Goal: Task Accomplishment & Management: Manage account settings

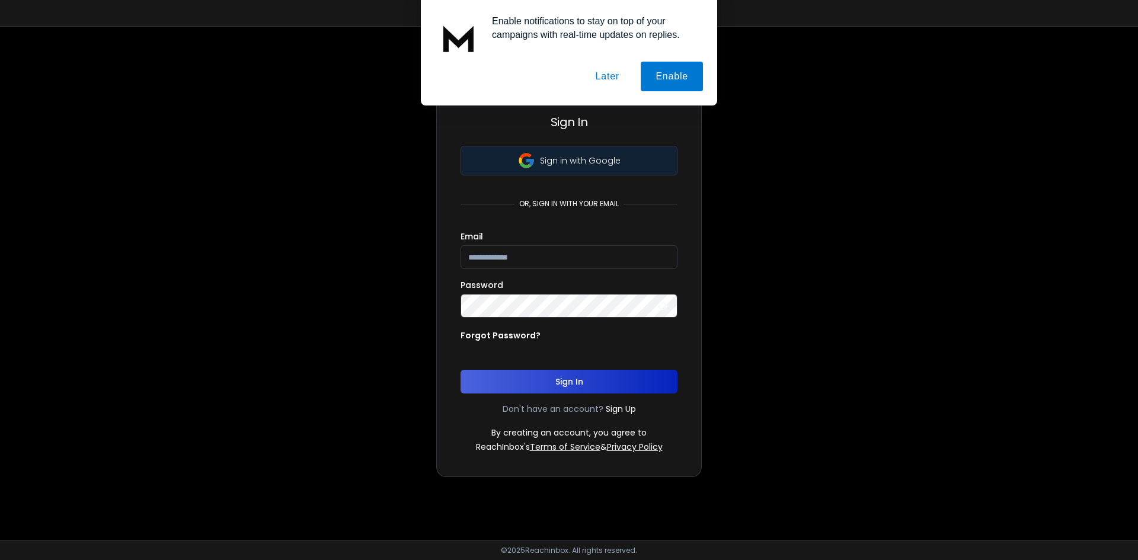
click at [573, 169] on button "Sign in with Google" at bounding box center [569, 161] width 217 height 30
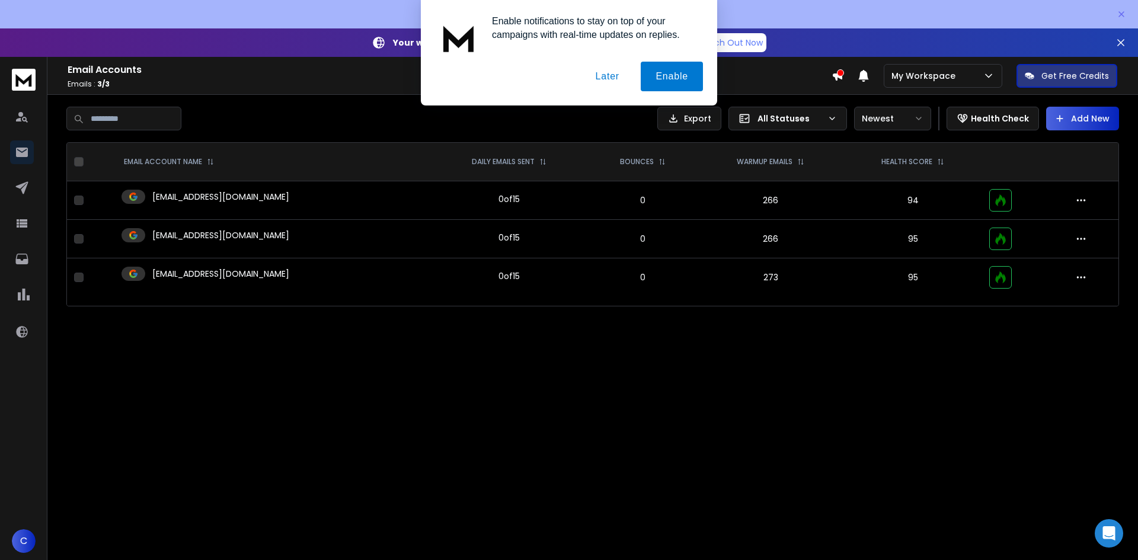
click at [608, 77] on button "Later" at bounding box center [606, 77] width 53 height 30
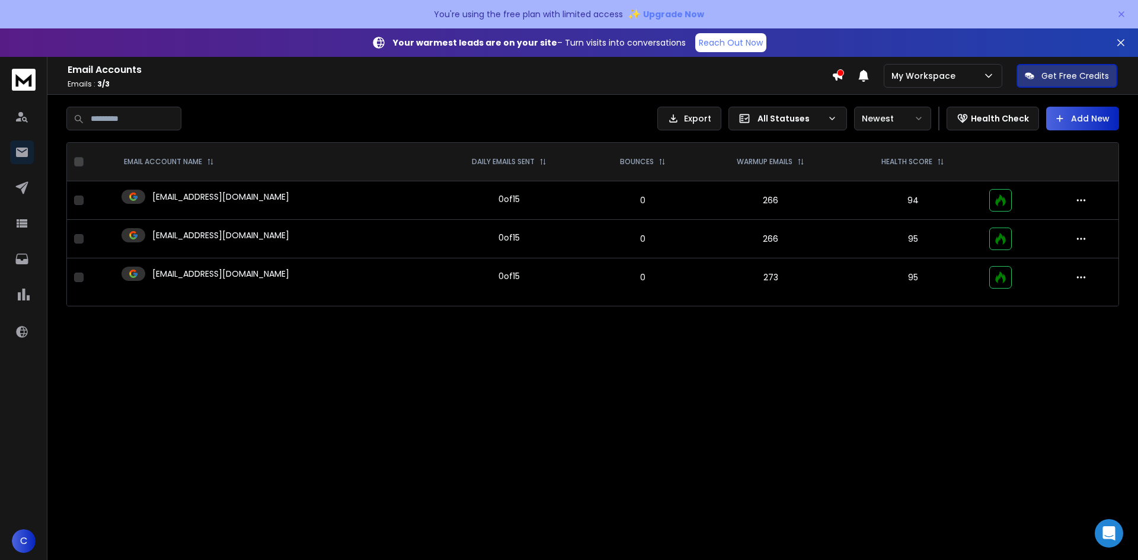
click at [998, 194] on div at bounding box center [1000, 200] width 23 height 23
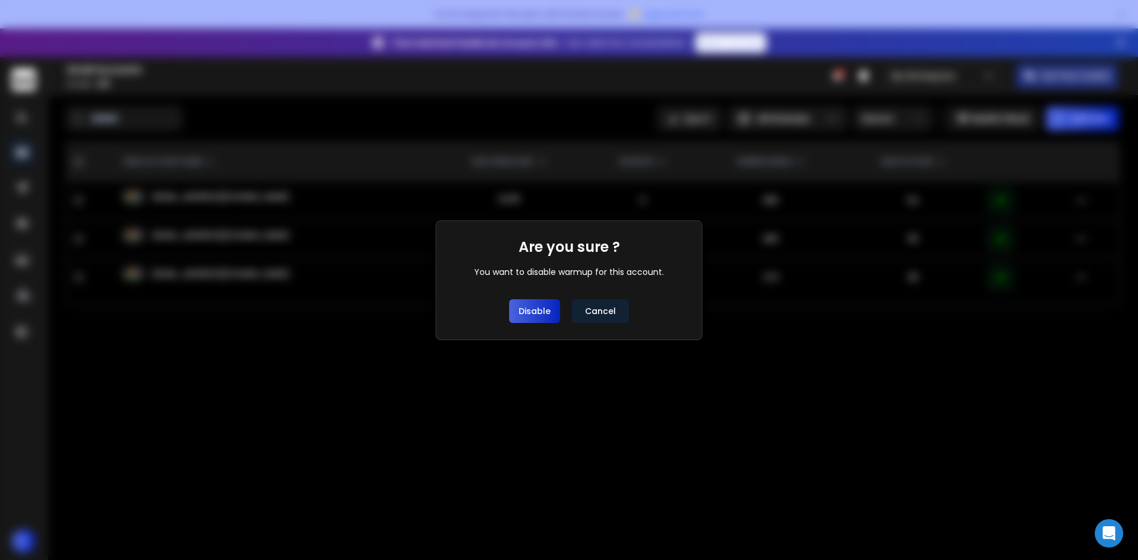
click at [804, 191] on div "Are you sure ? You want to disable warmup for this account. Disable Cancel" at bounding box center [569, 280] width 1138 height 560
drag, startPoint x: 603, startPoint y: 309, endPoint x: 622, endPoint y: 265, distance: 47.6
click at [603, 308] on button "Cancel" at bounding box center [600, 311] width 57 height 24
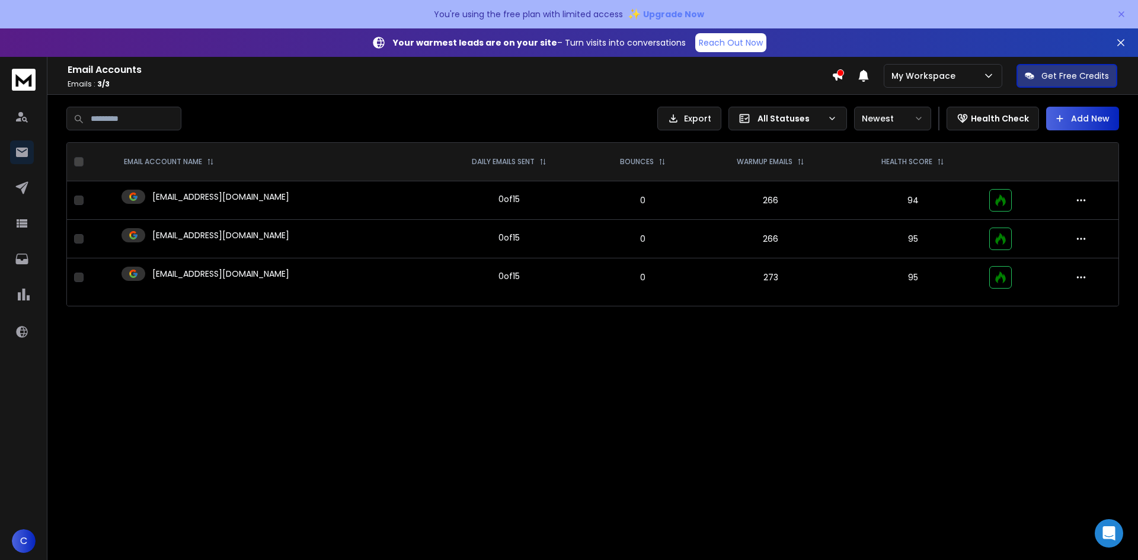
click at [670, 203] on p "0" at bounding box center [643, 200] width 95 height 12
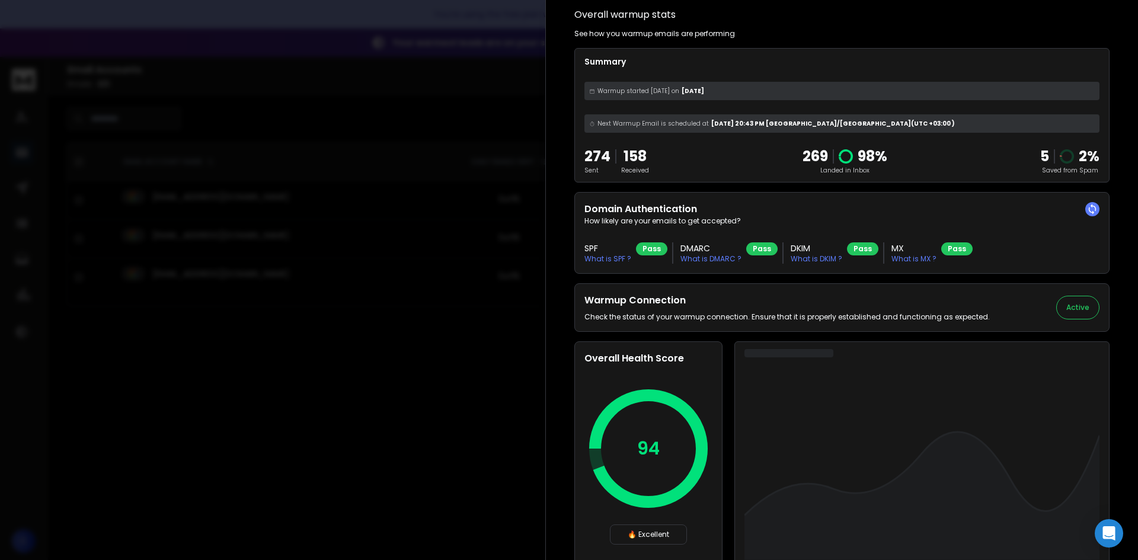
scroll to position [59, 0]
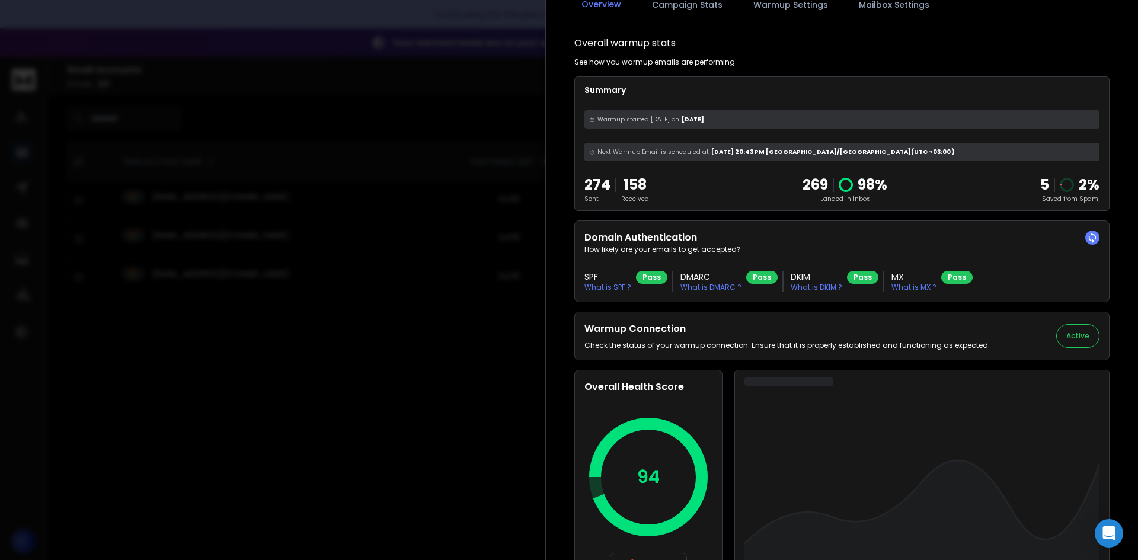
click at [510, 176] on div at bounding box center [569, 280] width 1138 height 560
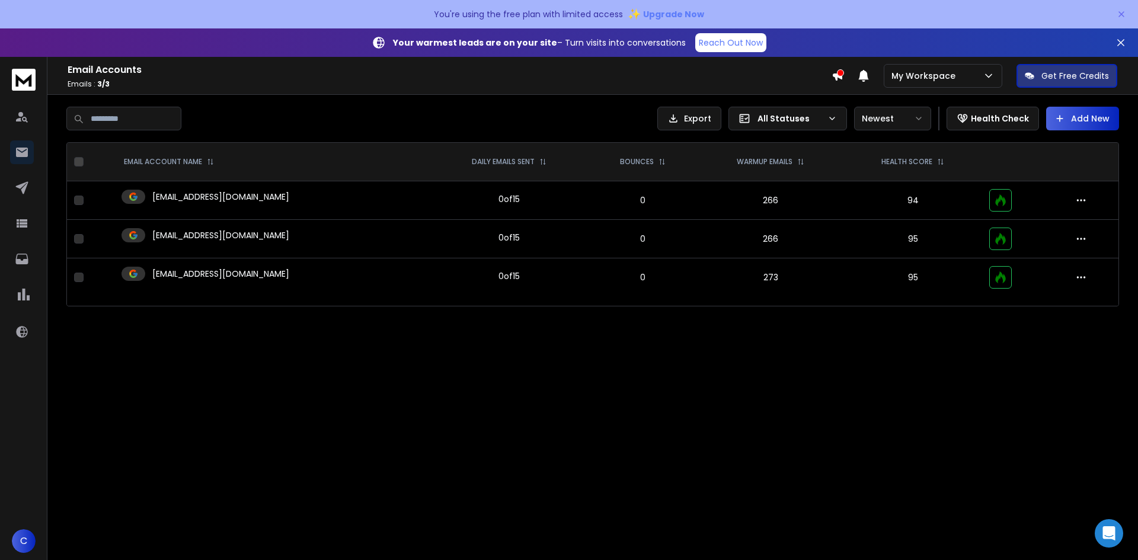
click at [514, 248] on td "0 of 15" at bounding box center [509, 235] width 158 height 31
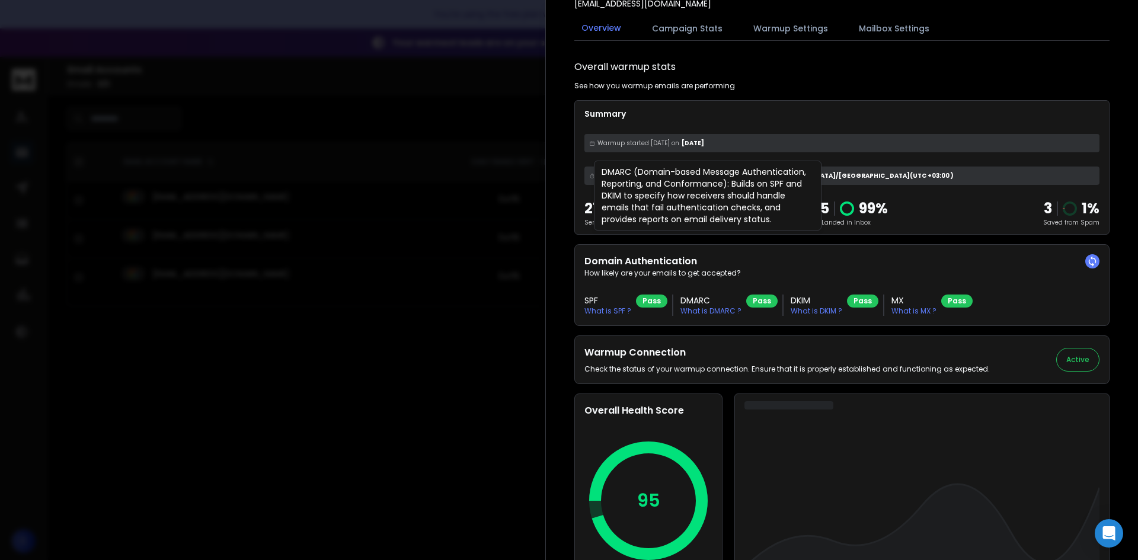
scroll to position [178, 0]
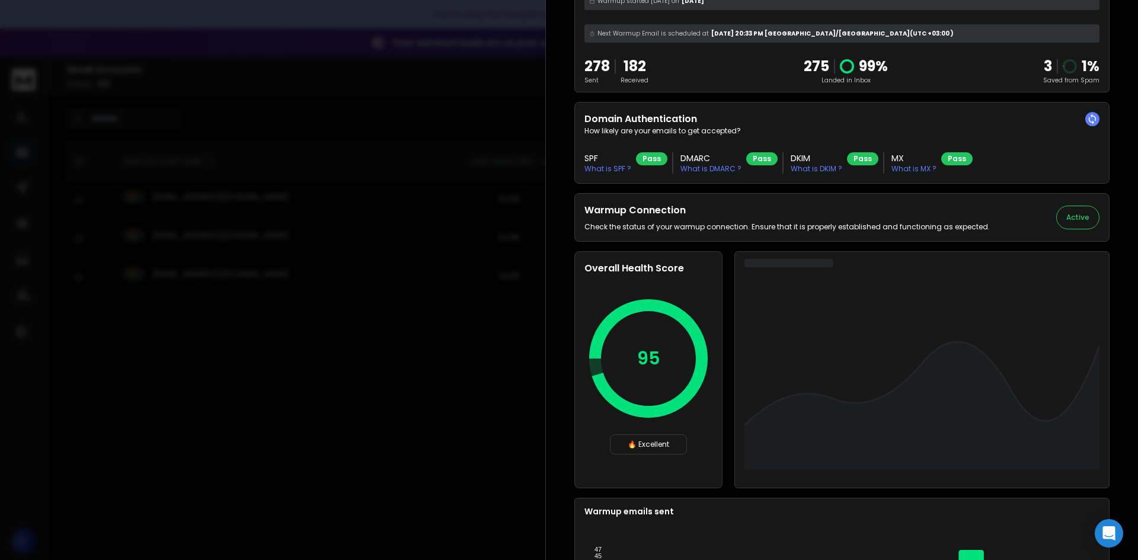
click at [344, 242] on div at bounding box center [569, 280] width 1138 height 560
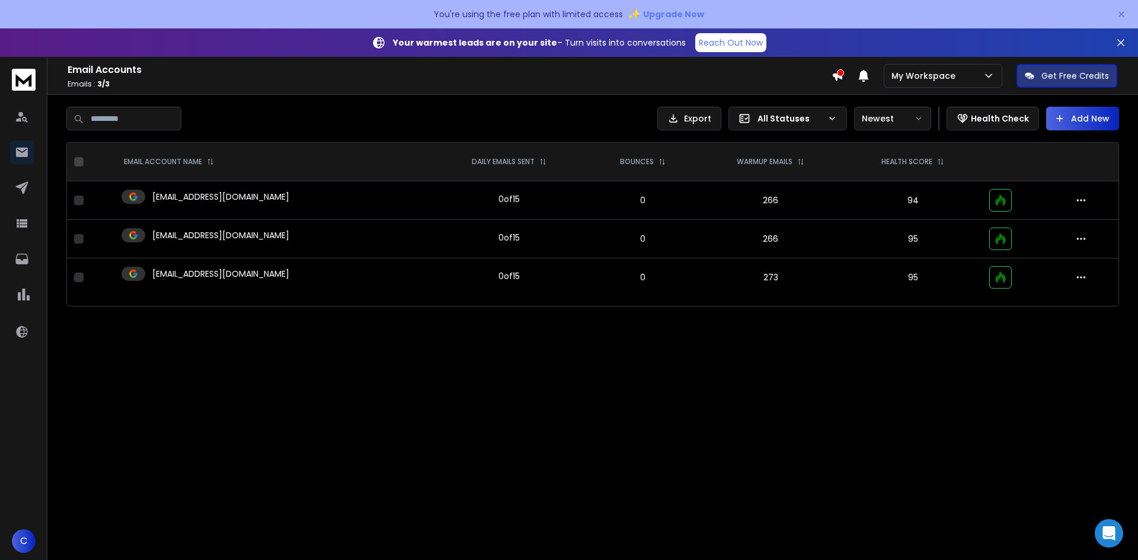
click at [526, 237] on td "0 of 15" at bounding box center [509, 235] width 158 height 31
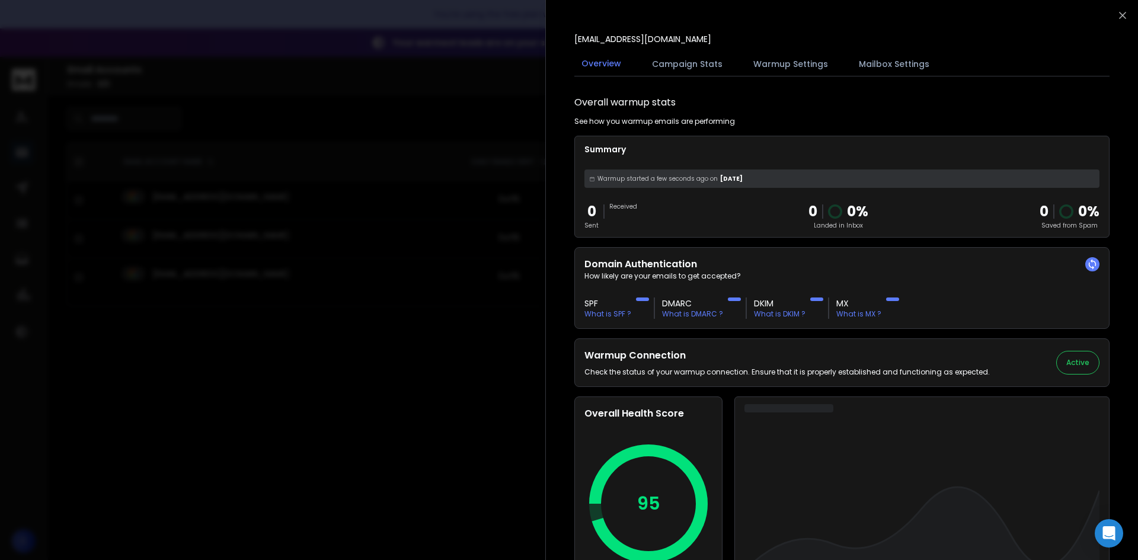
click at [369, 273] on div at bounding box center [569, 280] width 1138 height 560
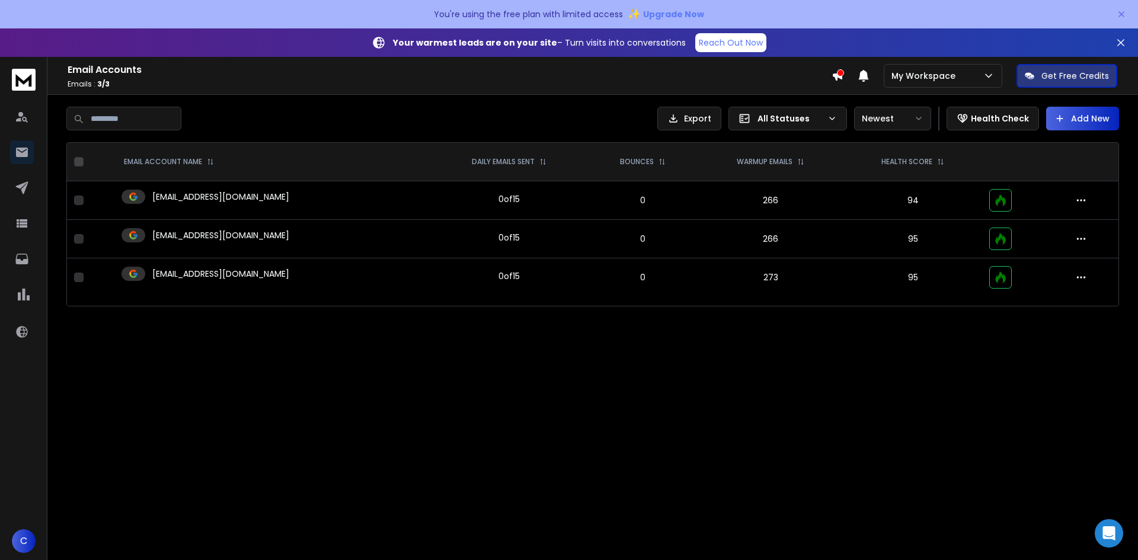
click at [397, 280] on div "[EMAIL_ADDRESS][DOMAIN_NAME]" at bounding box center [273, 274] width 302 height 14
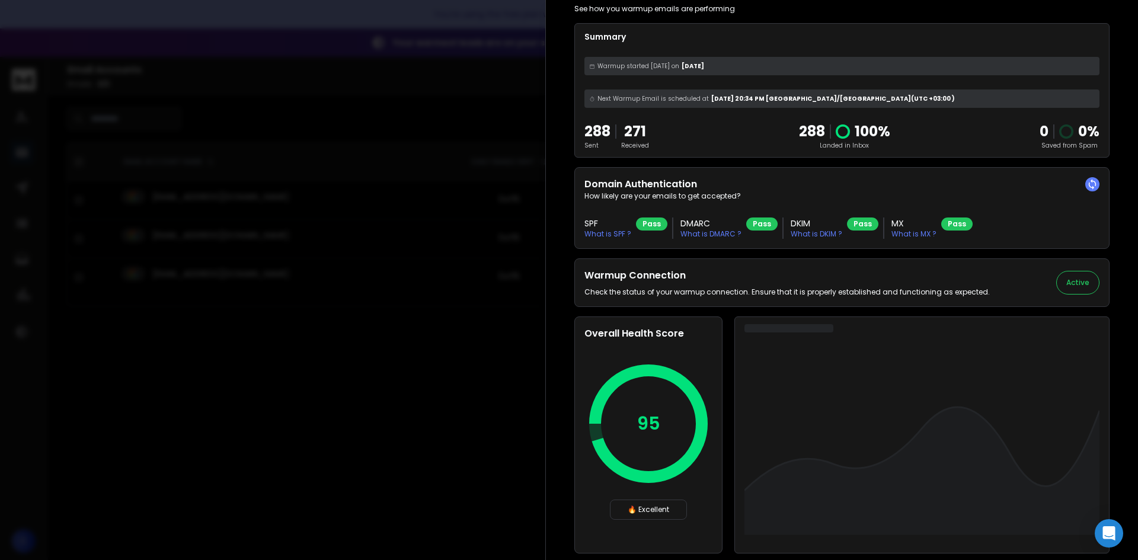
scroll to position [119, 0]
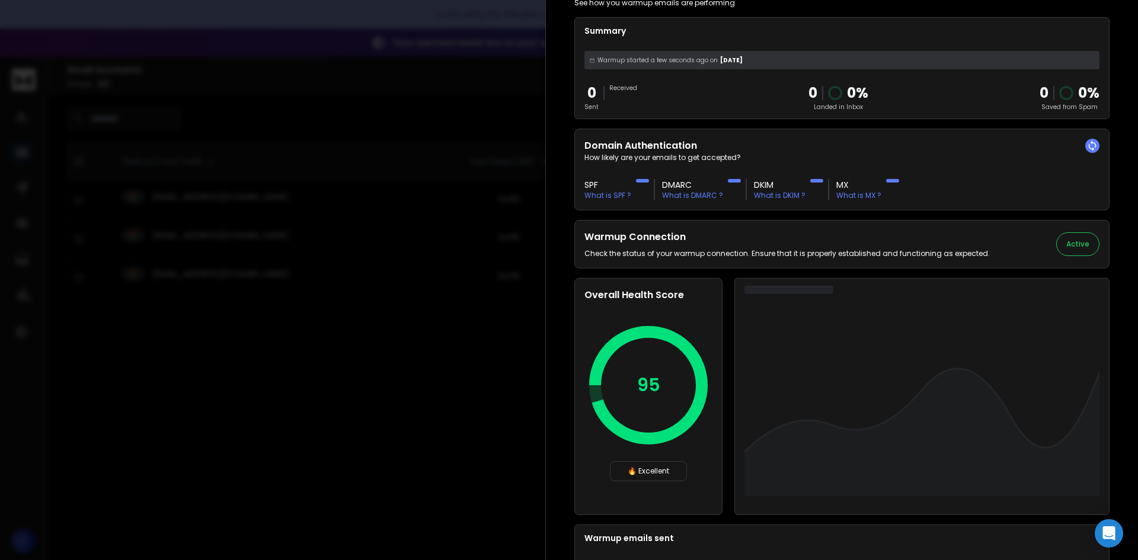
click at [362, 245] on div at bounding box center [569, 280] width 1138 height 560
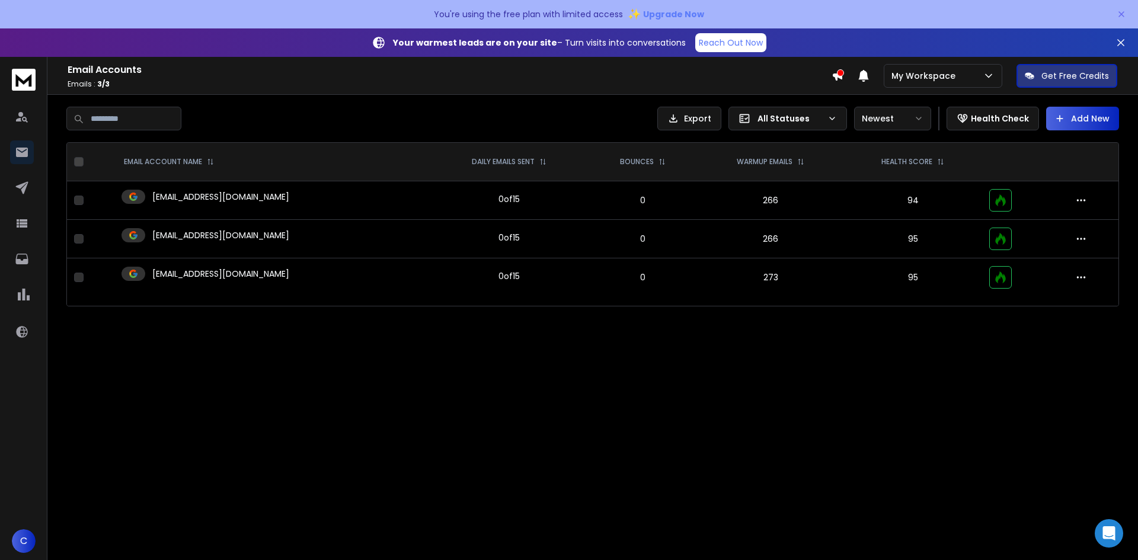
click at [364, 191] on div "[EMAIL_ADDRESS][DOMAIN_NAME]" at bounding box center [273, 197] width 302 height 14
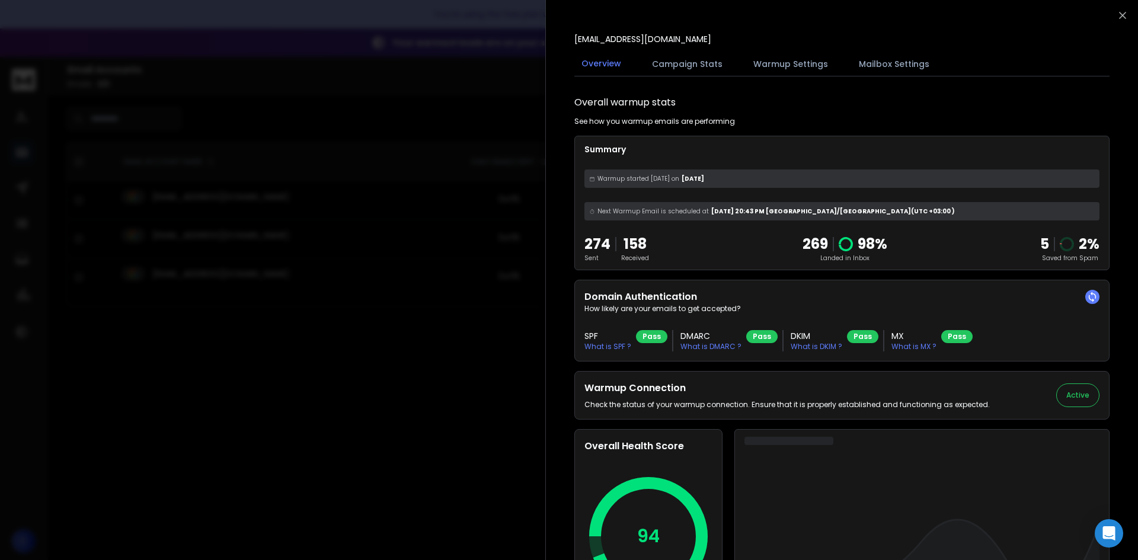
click at [683, 56] on button "Campaign Stats" at bounding box center [687, 64] width 85 height 26
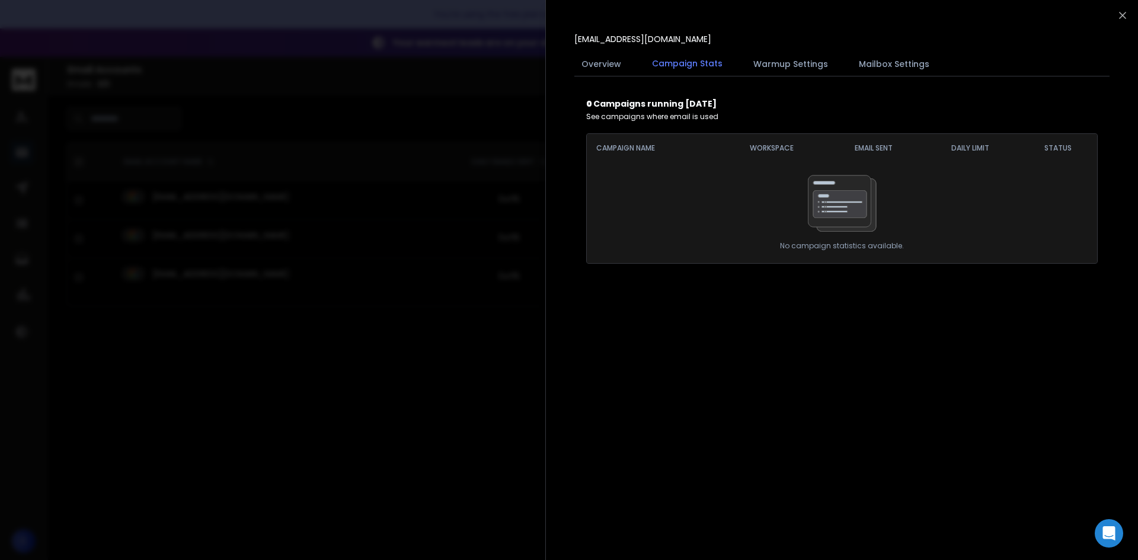
click at [810, 62] on button "Warmup Settings" at bounding box center [790, 64] width 89 height 26
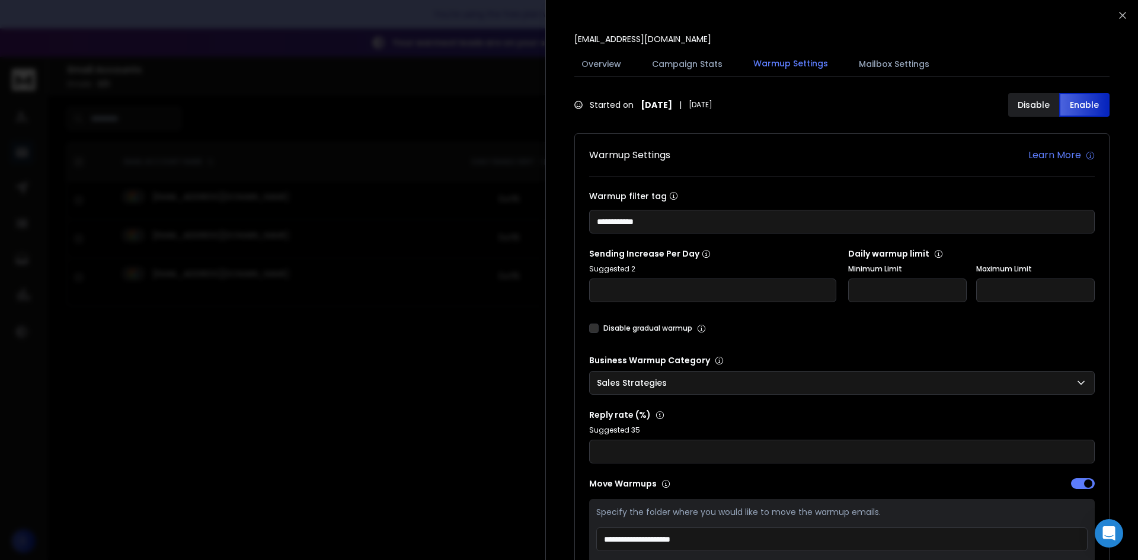
click at [889, 61] on button "Mailbox Settings" at bounding box center [894, 64] width 85 height 26
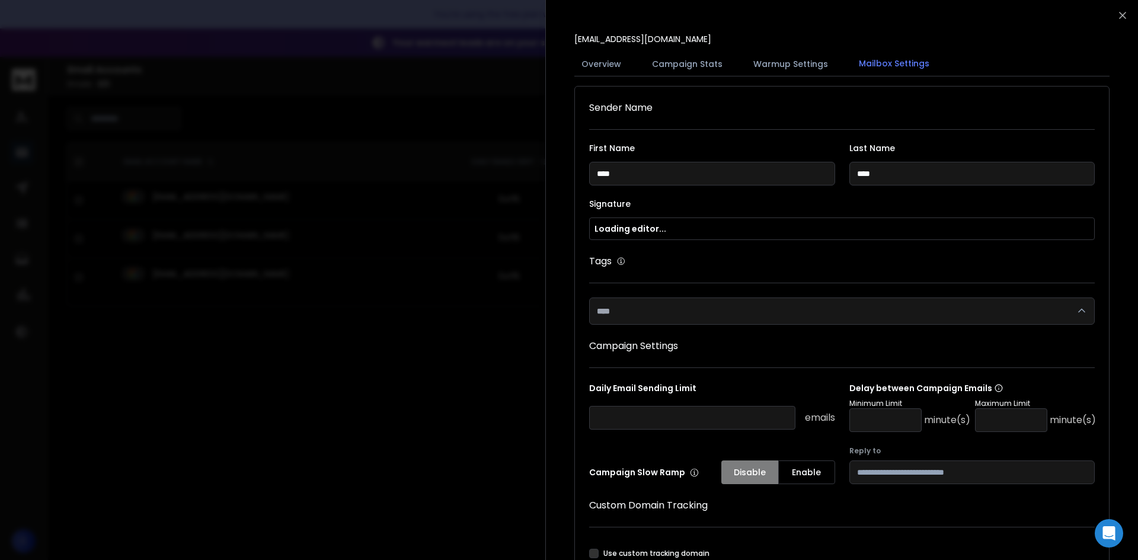
click at [618, 58] on button "Overview" at bounding box center [601, 64] width 54 height 26
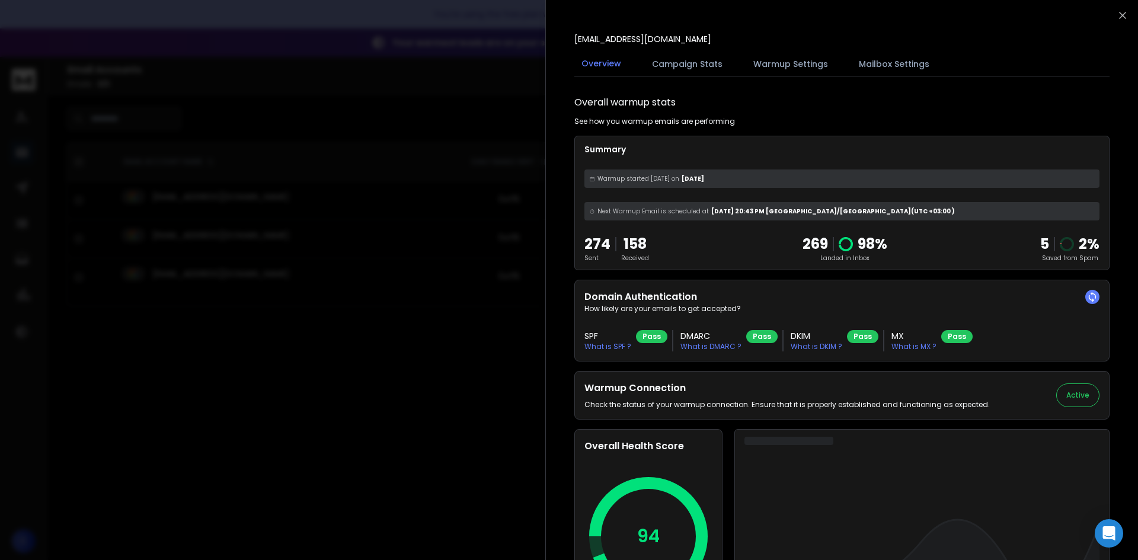
click at [786, 214] on div "Next Warmup Email is scheduled at [DATE] 20:43 PM [GEOGRAPHIC_DATA]/[GEOGRAPHIC…" at bounding box center [841, 211] width 515 height 18
click at [411, 218] on div at bounding box center [569, 280] width 1138 height 560
